Goal: Communication & Community: Answer question/provide support

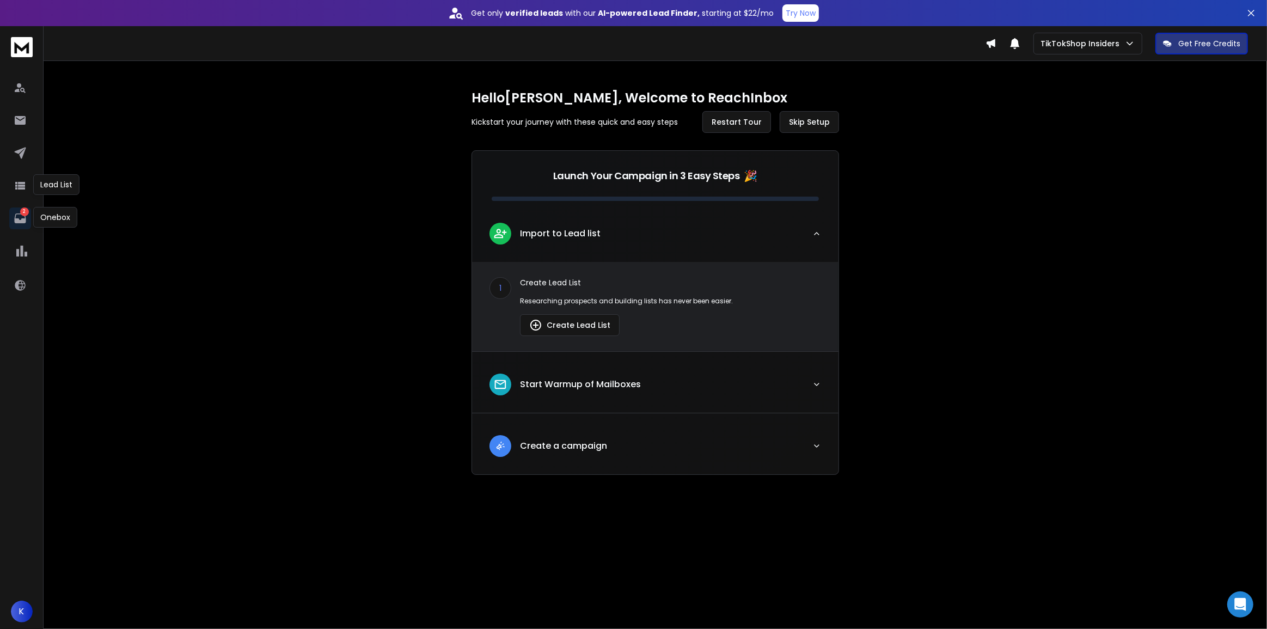
click at [18, 220] on icon at bounding box center [19, 218] width 11 height 10
click at [15, 212] on icon at bounding box center [20, 218] width 13 height 13
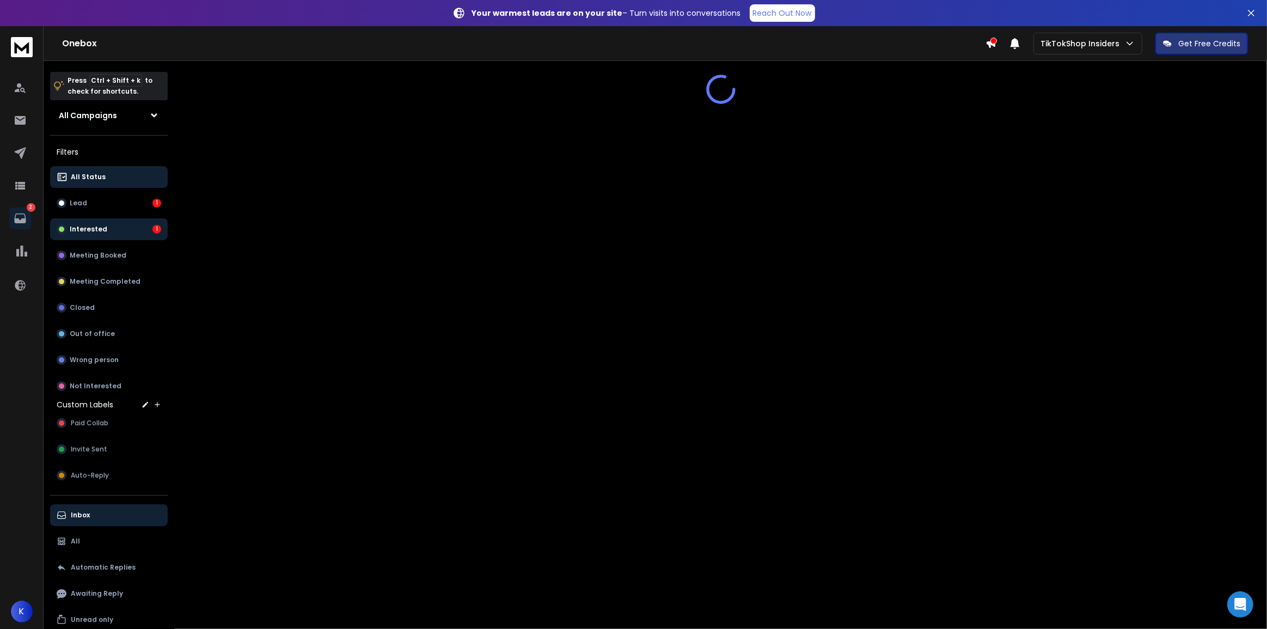
click at [119, 229] on button "Interested 1" at bounding box center [109, 229] width 118 height 22
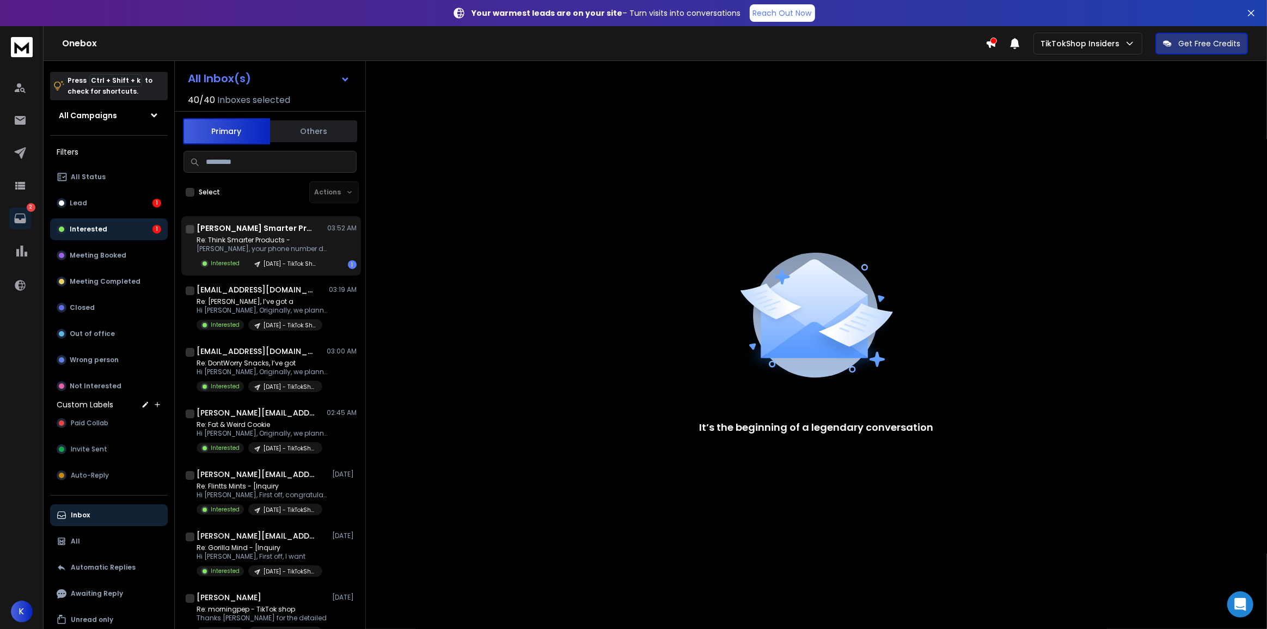
click at [348, 255] on div "Re: Think Smarter Products - Ivan, your phone number doesn’t Interested 5/12/20…" at bounding box center [277, 252] width 160 height 33
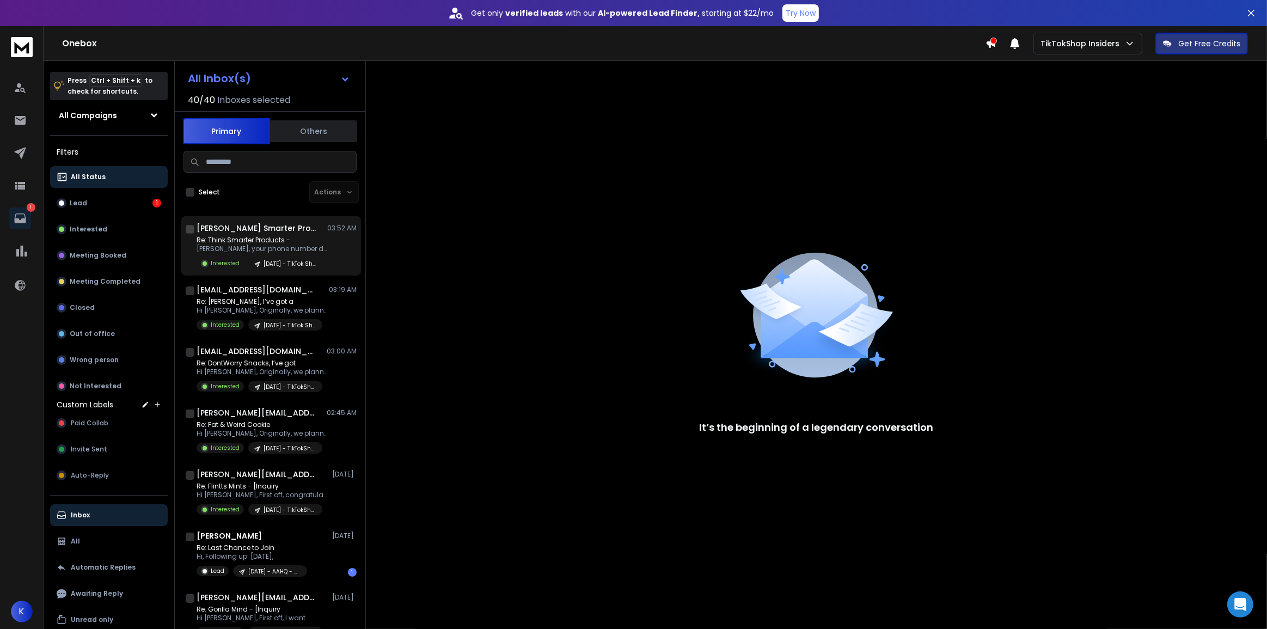
click at [317, 243] on p "Re: Think Smarter Products -" at bounding box center [262, 240] width 131 height 9
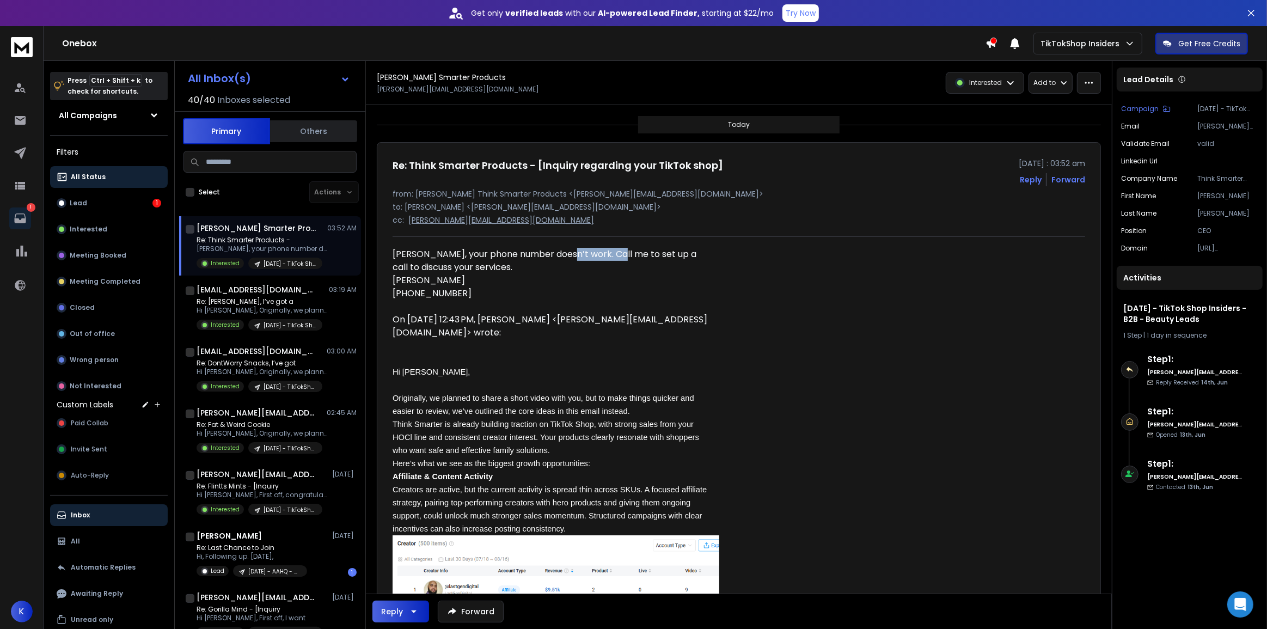
drag, startPoint x: 562, startPoint y: 257, endPoint x: 610, endPoint y: 252, distance: 48.7
click at [610, 252] on div "Ivan, your phone number doesn’t work. Call me to set up a call to discuss your …" at bounding box center [552, 261] width 318 height 26
click at [557, 256] on div "Ivan, your phone number doesn’t work. Call me to set up a call to discuss your …" at bounding box center [552, 261] width 318 height 26
drag, startPoint x: 570, startPoint y: 252, endPoint x: 673, endPoint y: 251, distance: 102.4
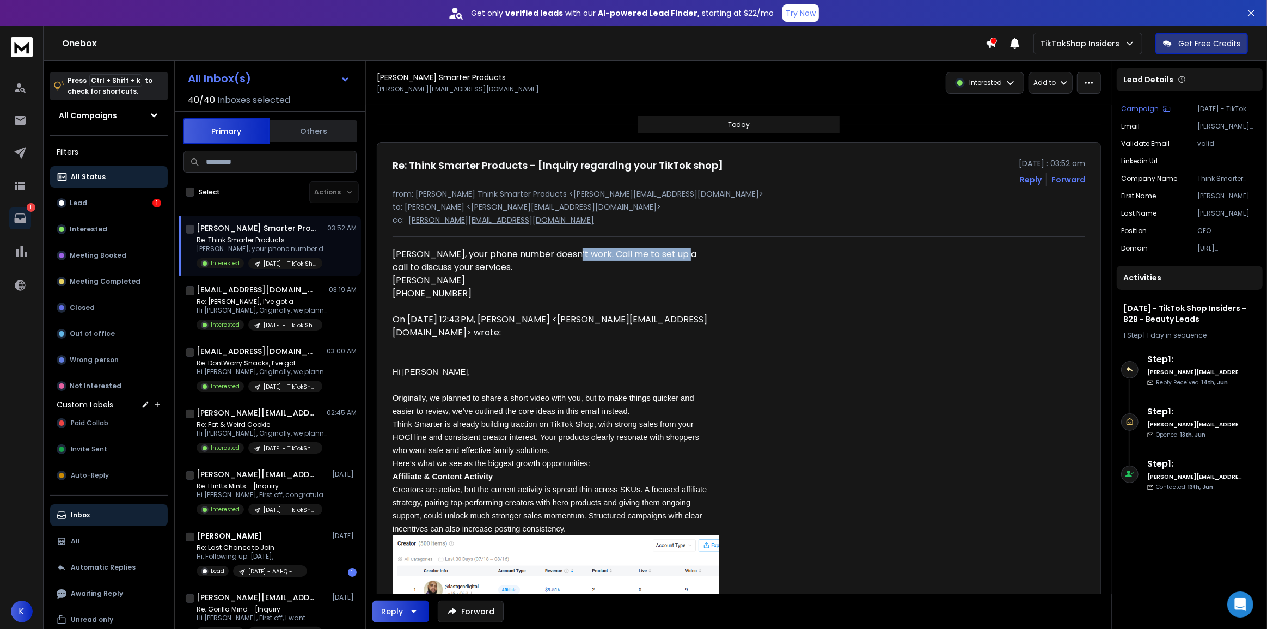
click at [673, 251] on div "Ivan, your phone number doesn’t work. Call me to set up a call to discuss your …" at bounding box center [552, 261] width 318 height 26
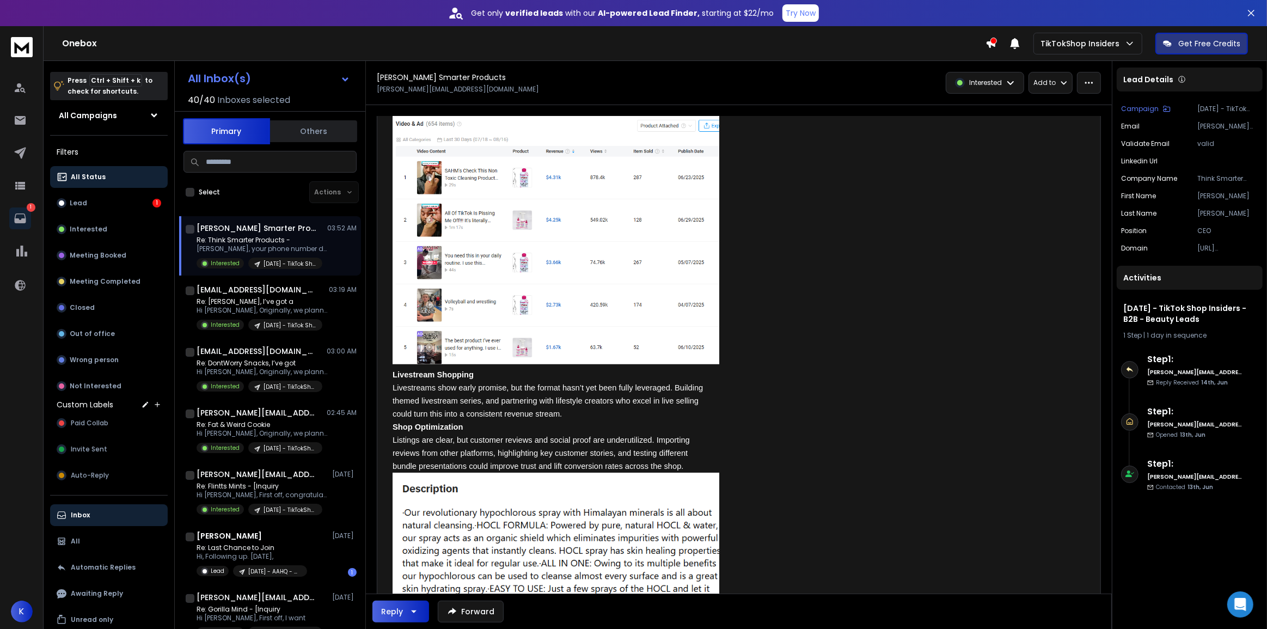
scroll to position [1402, 0]
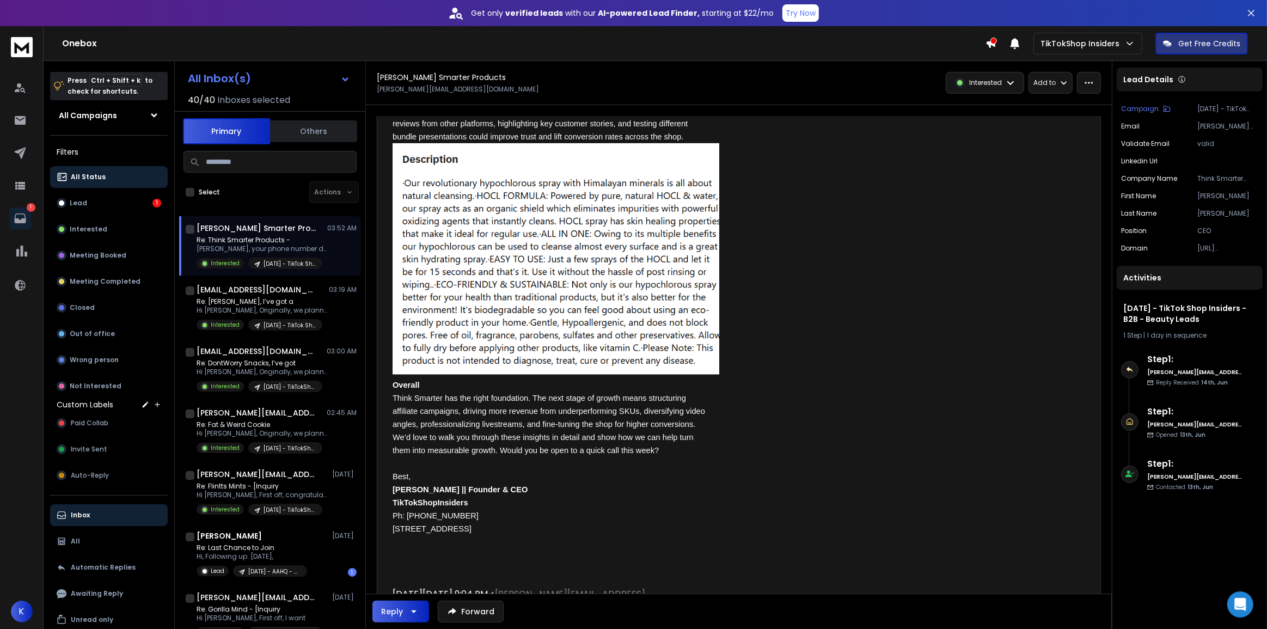
click at [760, 564] on div "Re: Think Smarter Products - [Inquiry regarding your TikTok shop] 19 August 202…" at bounding box center [739, 10] width 693 height 2509
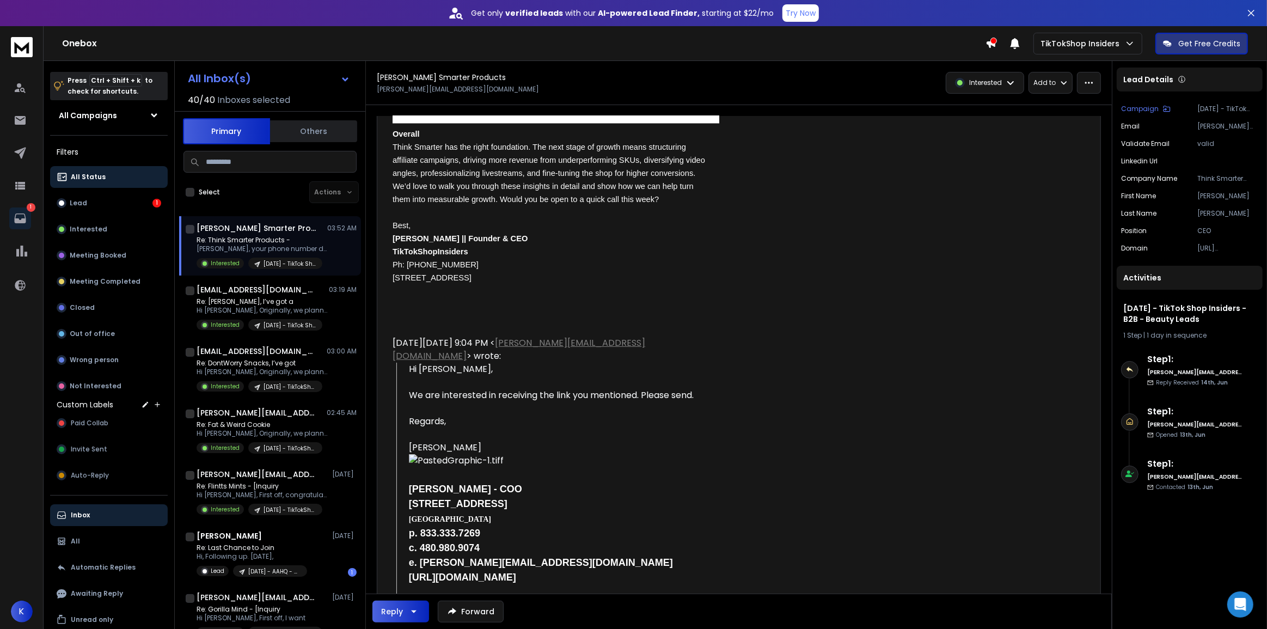
scroll to position [1479, 0]
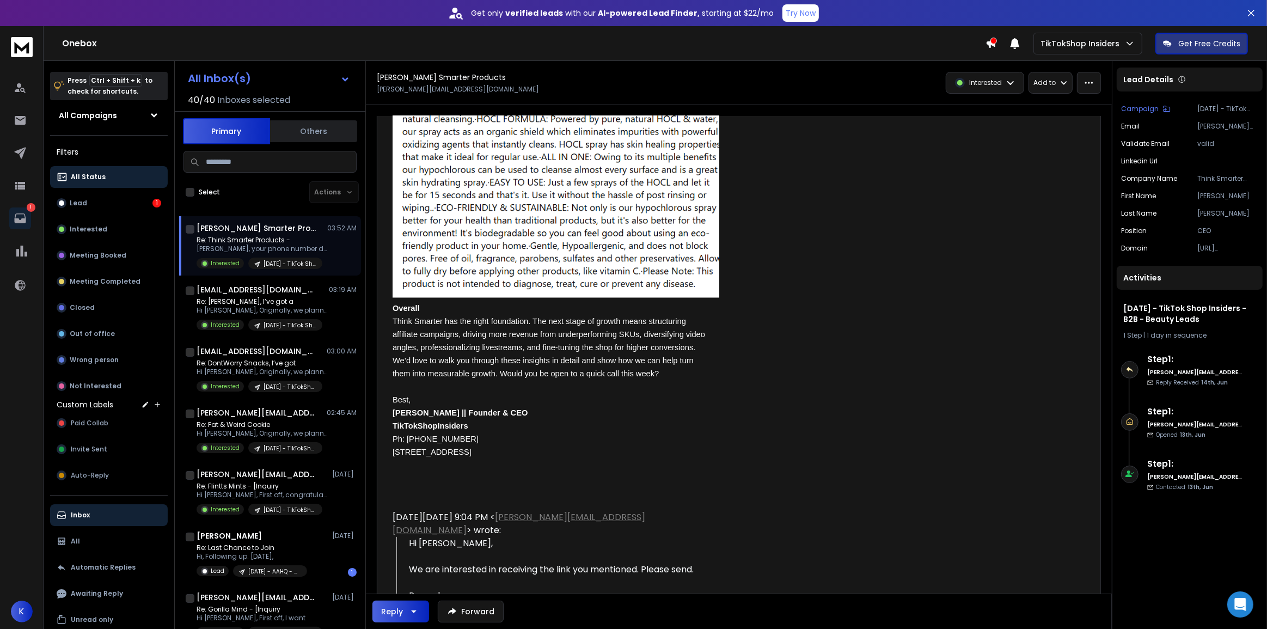
drag, startPoint x: 425, startPoint y: 434, endPoint x: 407, endPoint y: 438, distance: 18.0
copy span "(858)-231-3535"
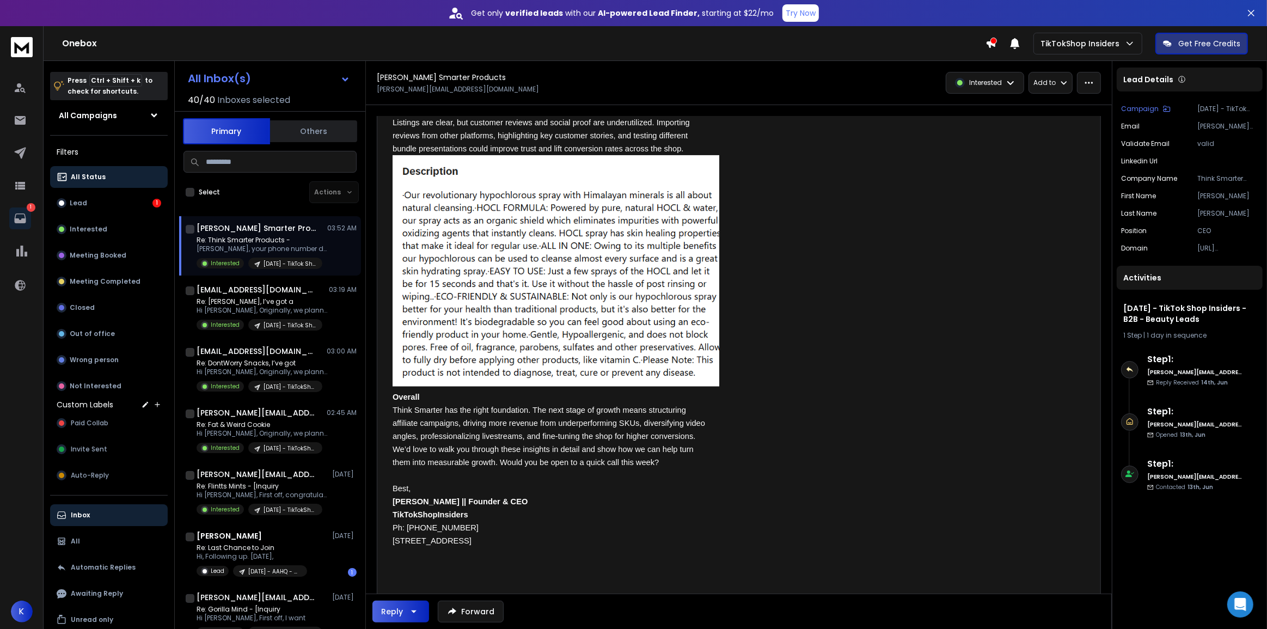
scroll to position [1396, 0]
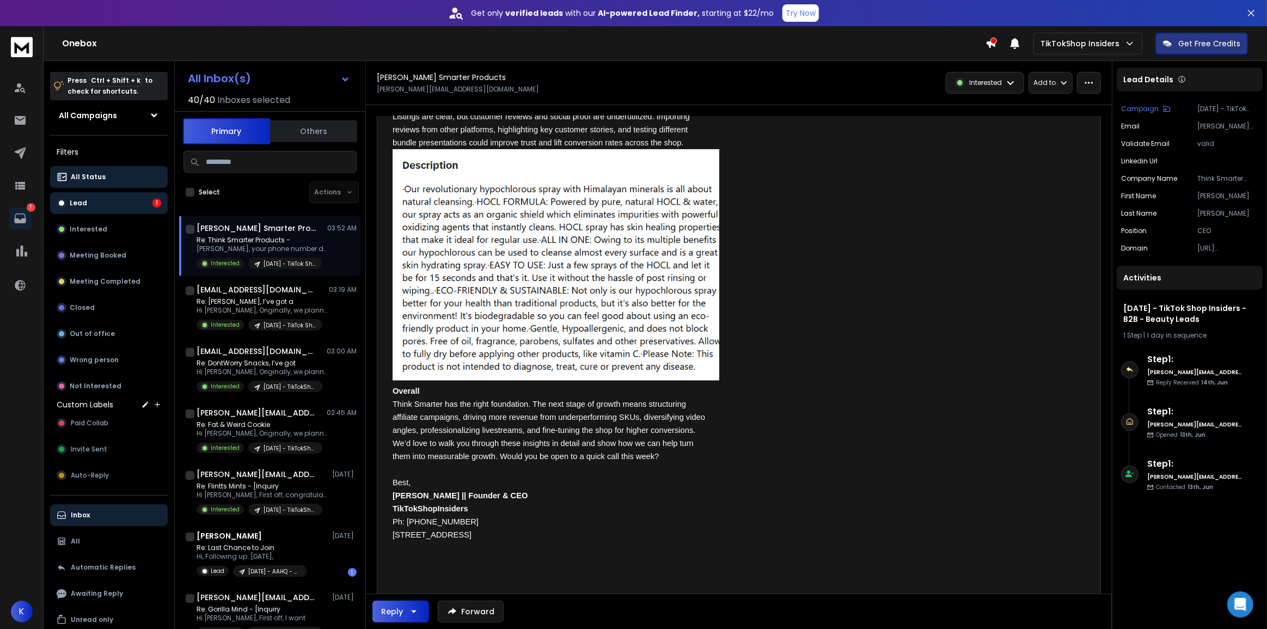
click at [127, 200] on button "Lead 1" at bounding box center [109, 203] width 118 height 22
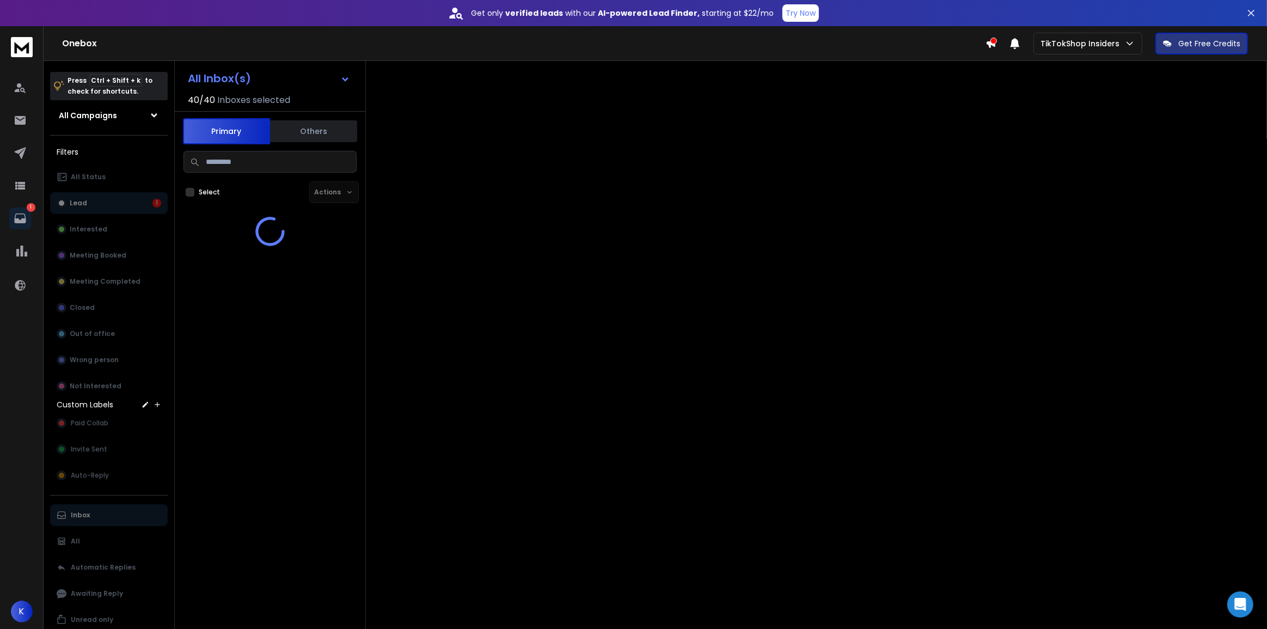
scroll to position [0, 0]
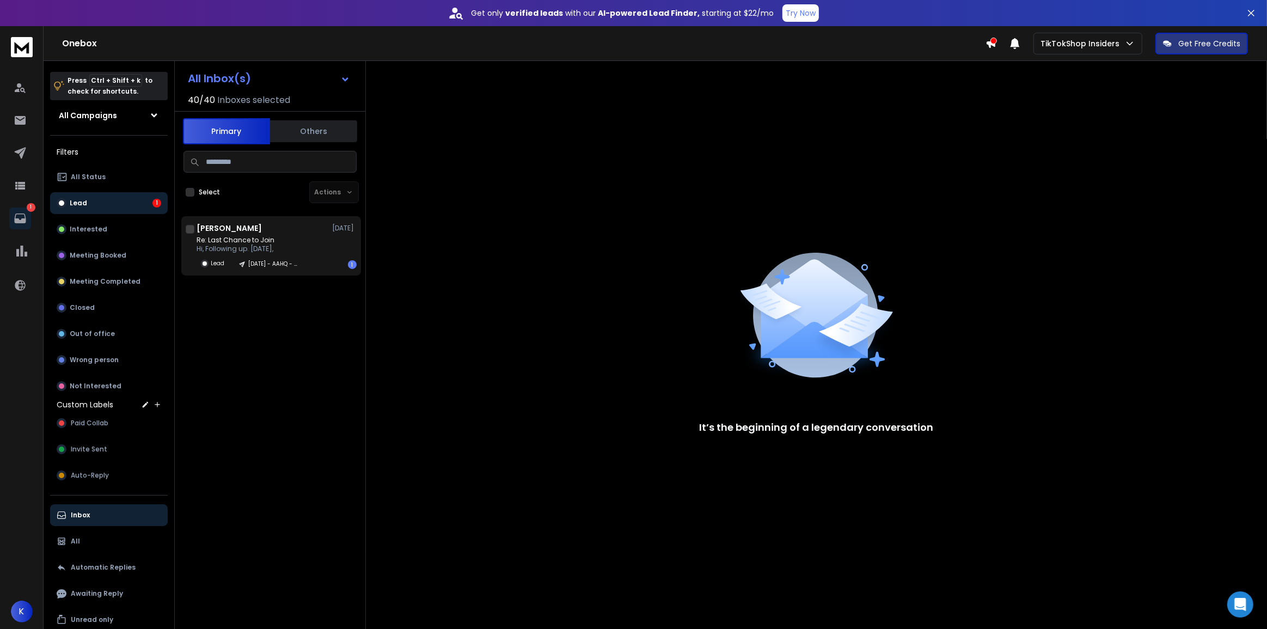
click at [310, 251] on div "Re: Last Chance to Join Hi, Following up. On Fri, Lead 5/30/2025 - AAHQ - Affil…" at bounding box center [277, 252] width 160 height 33
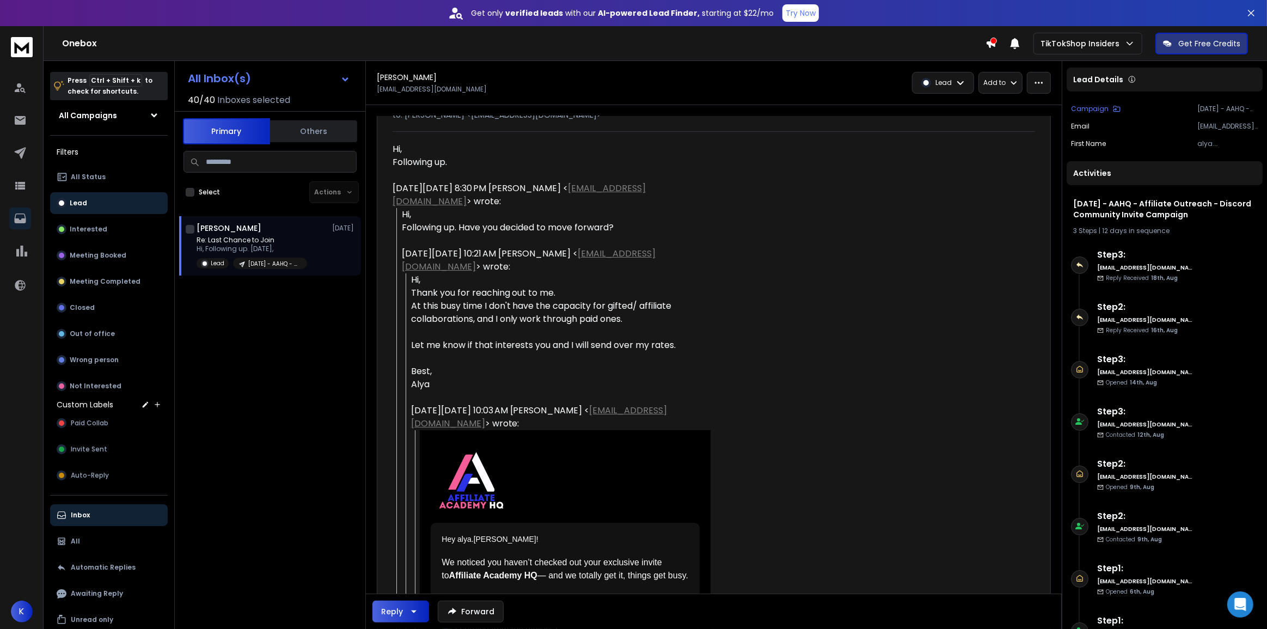
scroll to position [82, 0]
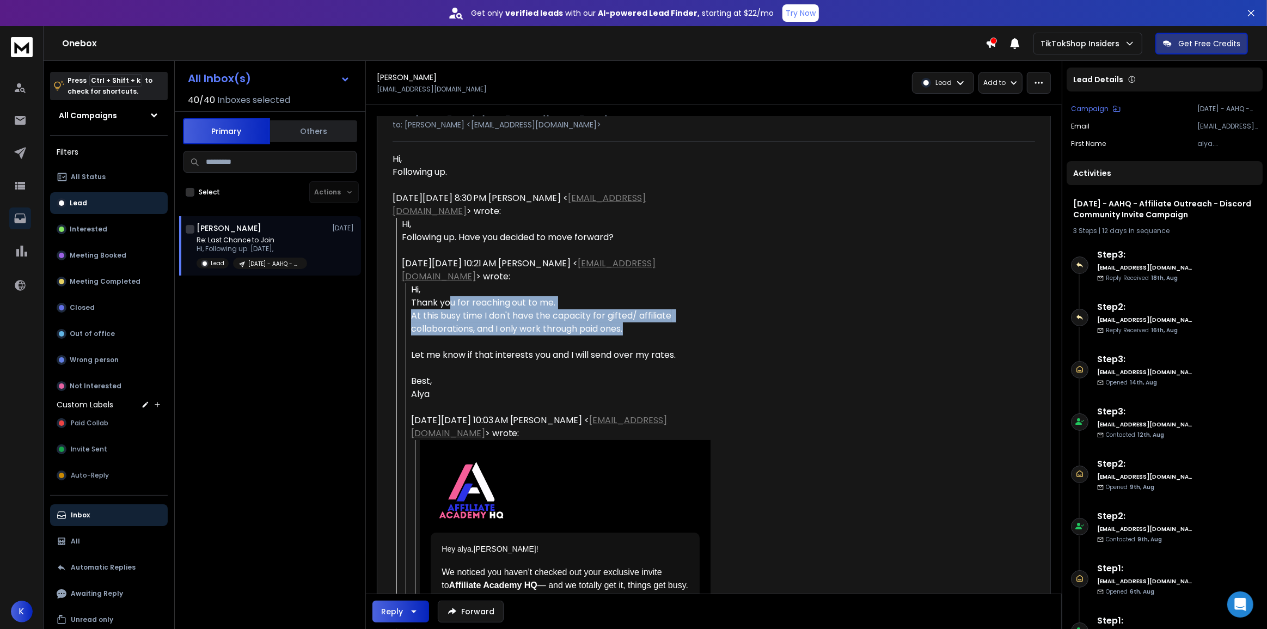
drag, startPoint x: 449, startPoint y: 289, endPoint x: 646, endPoint y: 316, distance: 198.5
click at [646, 316] on div "Hi, Thank you for reaching out to me. At this busy time I don't have the capaci…" at bounding box center [561, 342] width 300 height 118
click at [646, 316] on div "At this busy time I don't have the capacity for gifted/ affiliate collaboration…" at bounding box center [561, 322] width 300 height 26
drag, startPoint x: 654, startPoint y: 316, endPoint x: 490, endPoint y: 312, distance: 164.0
click at [490, 312] on div "At this busy time I don't have the capacity for gifted/ affiliate collaboration…" at bounding box center [561, 322] width 300 height 26
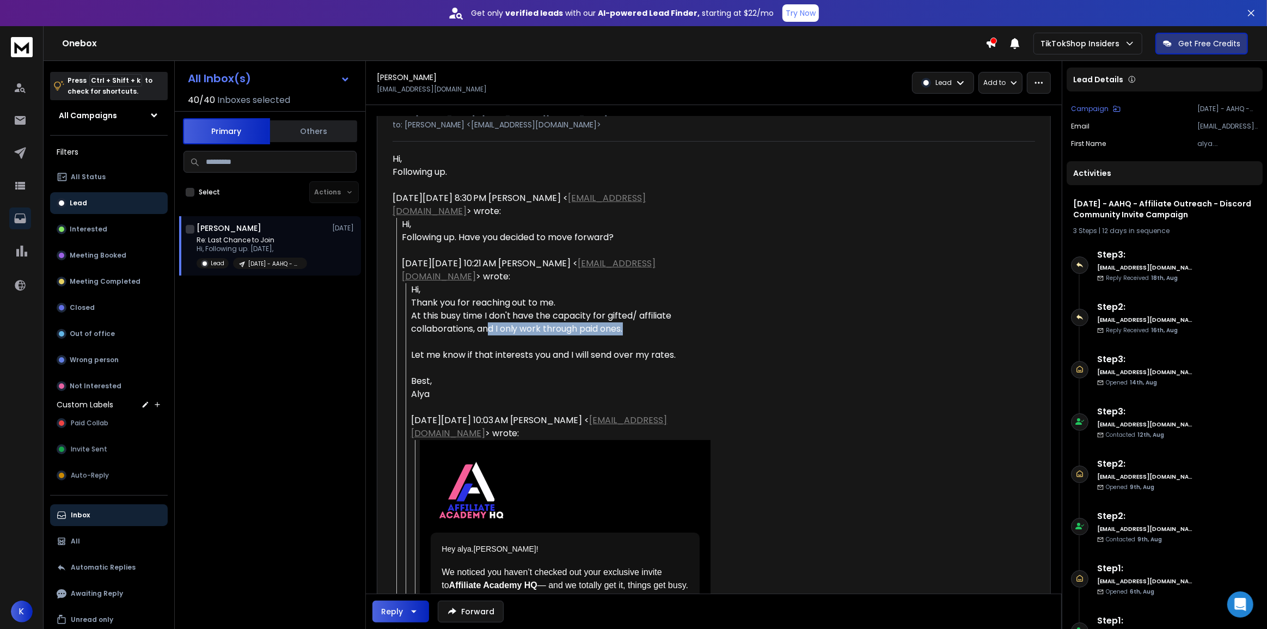
click at [490, 312] on div "At this busy time I don't have the capacity for gifted/ affiliate collaboration…" at bounding box center [561, 322] width 300 height 26
drag, startPoint x: 453, startPoint y: 310, endPoint x: 552, endPoint y: 317, distance: 99.3
click at [552, 317] on div "At this busy time I don't have the capacity for gifted/ affiliate collaboration…" at bounding box center [561, 322] width 300 height 26
click at [553, 317] on div "At this busy time I don't have the capacity for gifted/ affiliate collaboration…" at bounding box center [561, 322] width 300 height 26
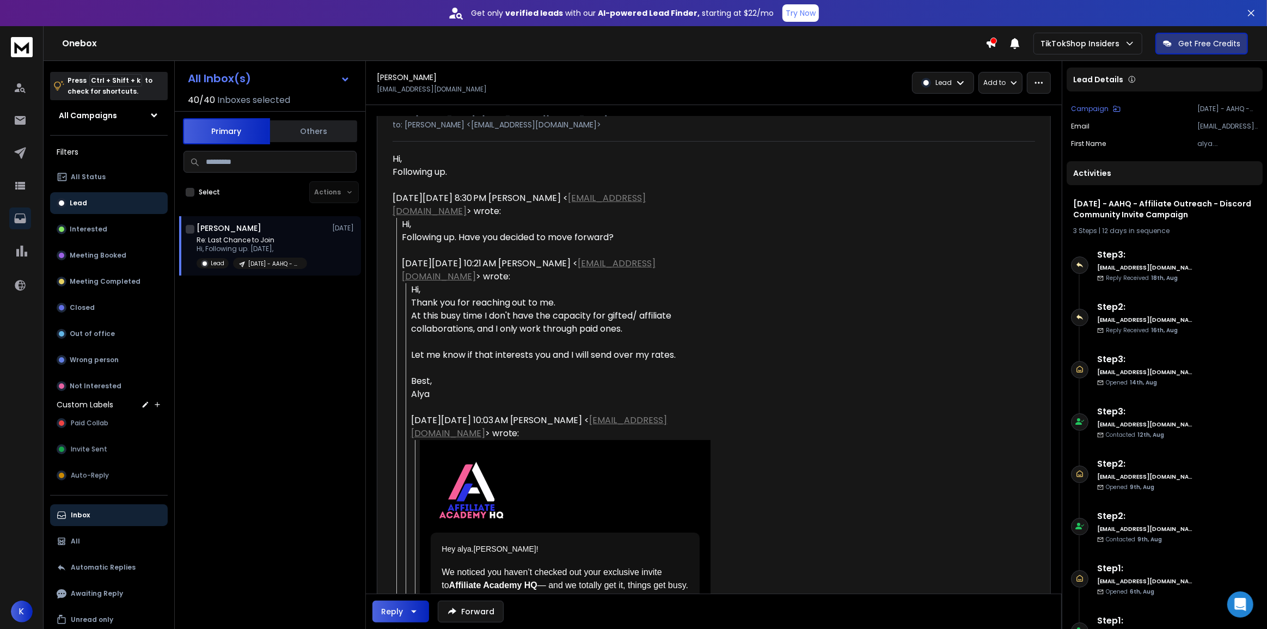
click at [941, 81] on p "Lead" at bounding box center [944, 82] width 16 height 9
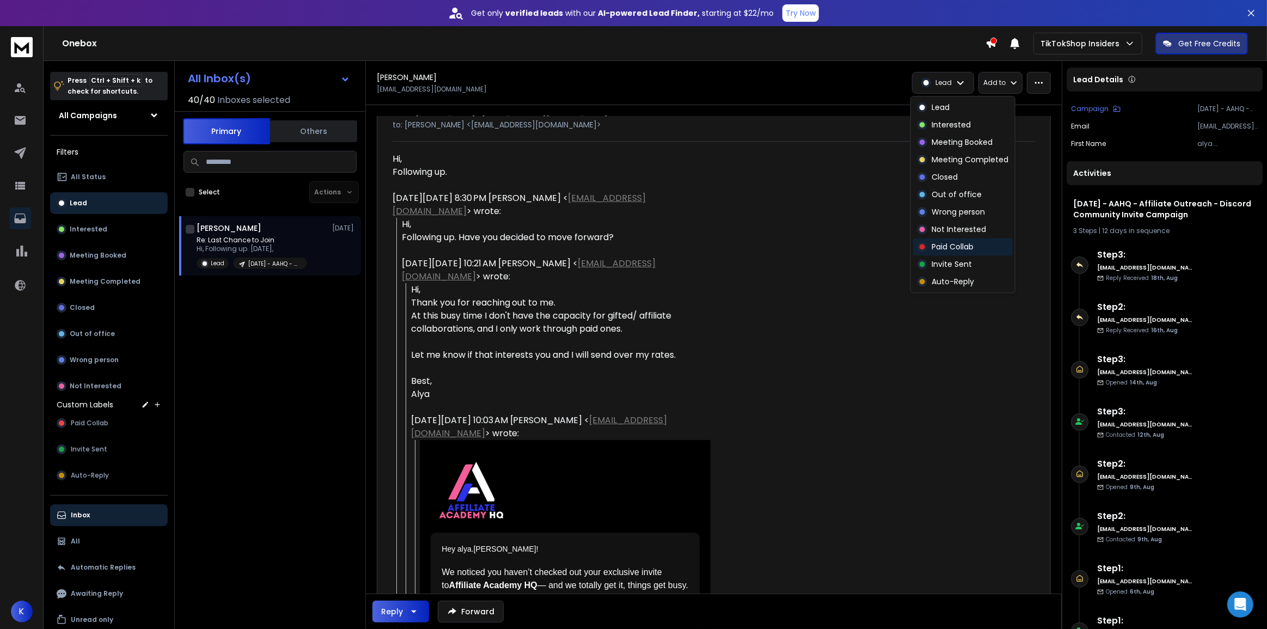
click at [966, 243] on p "Paid Collab" at bounding box center [953, 246] width 42 height 11
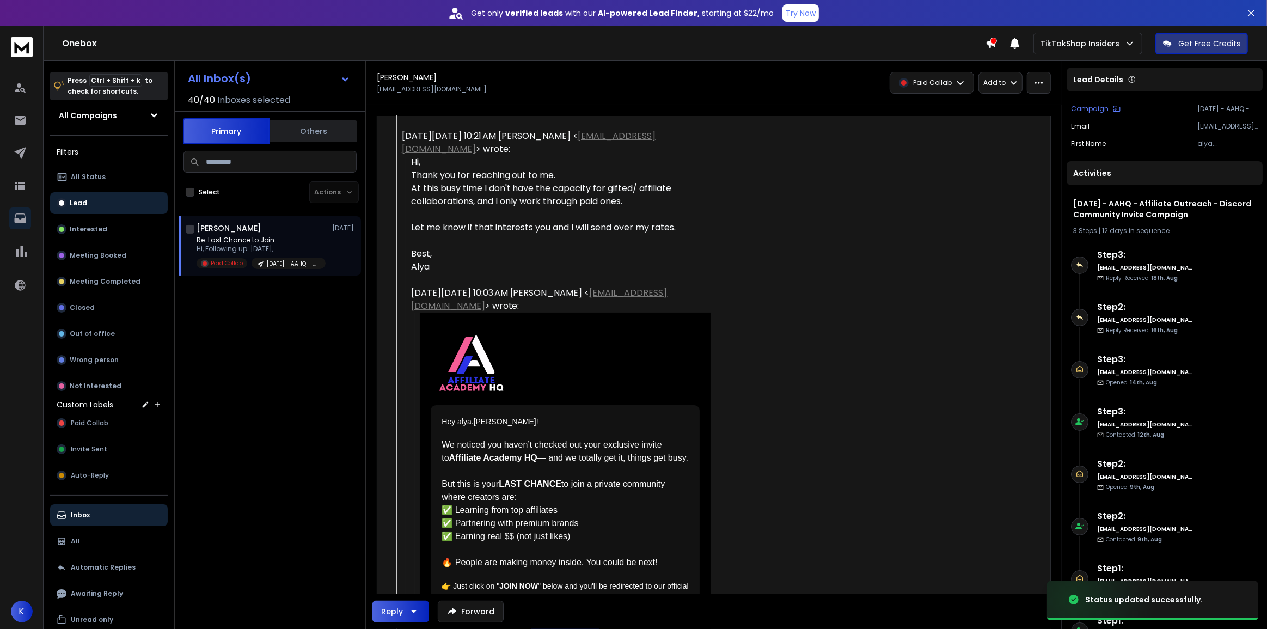
scroll to position [0, 0]
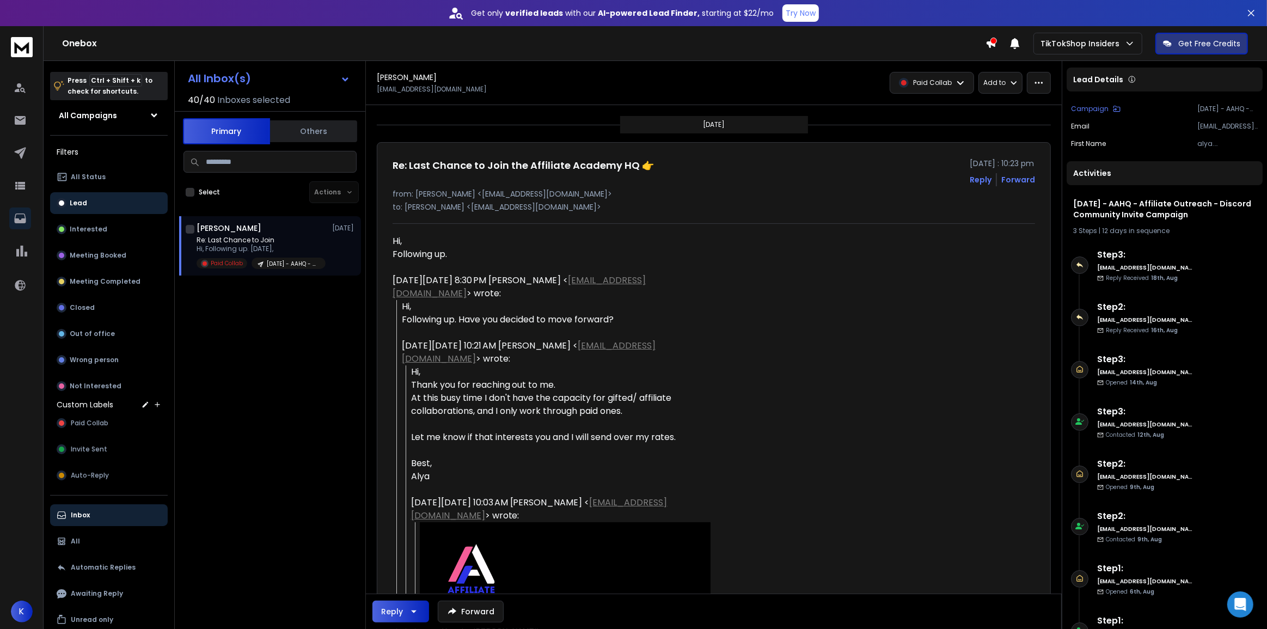
click at [22, 38] on img at bounding box center [22, 47] width 22 height 20
